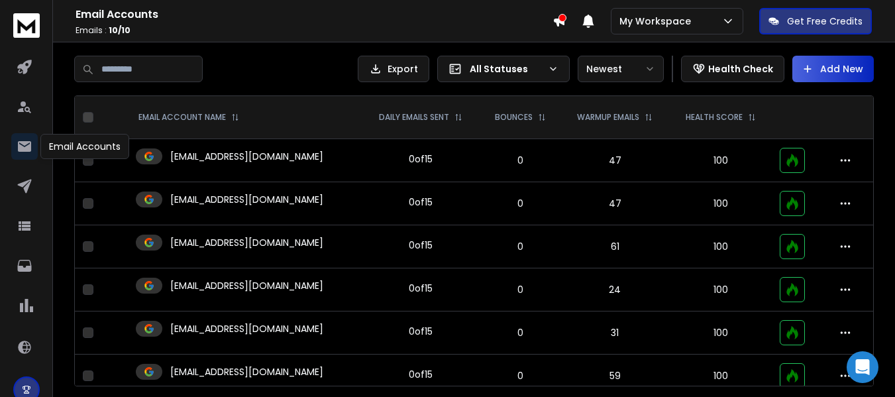
click at [30, 151] on icon at bounding box center [24, 146] width 13 height 11
click at [30, 146] on icon at bounding box center [24, 146] width 13 height 11
click at [21, 144] on icon at bounding box center [25, 146] width 16 height 16
click at [28, 183] on icon at bounding box center [24, 186] width 14 height 14
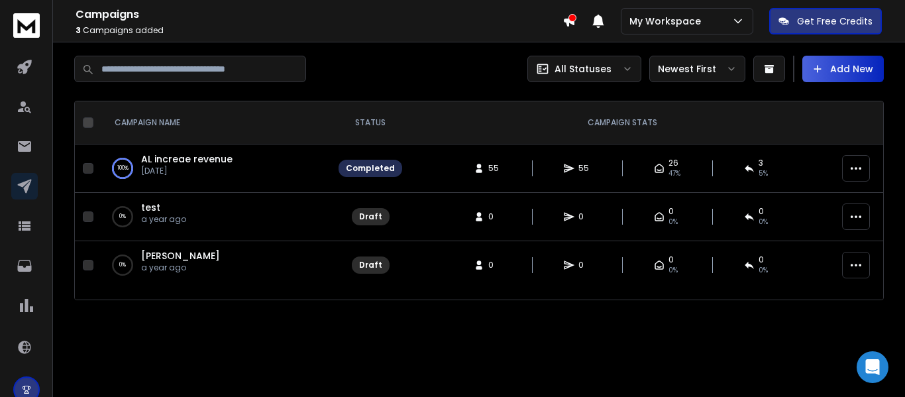
click at [263, 169] on div "100 % AL increae revenue 2 days ago" at bounding box center [214, 168] width 205 height 32
